Goal: Find specific page/section

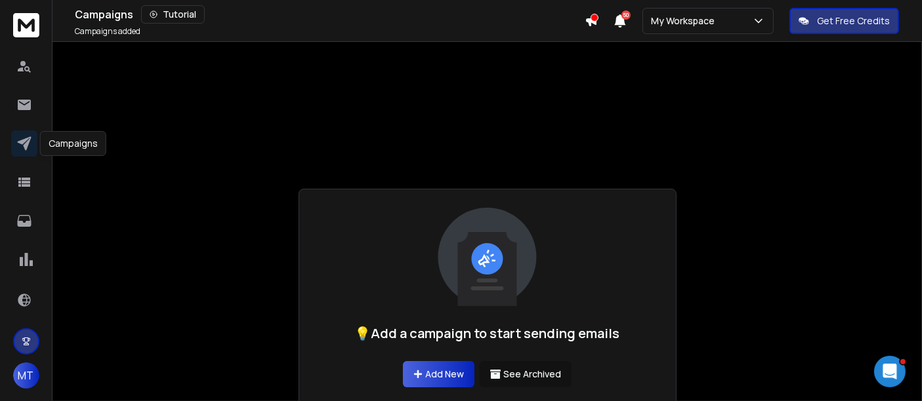
click at [29, 137] on icon at bounding box center [24, 144] width 14 height 14
